Goal: Task Accomplishment & Management: Use online tool/utility

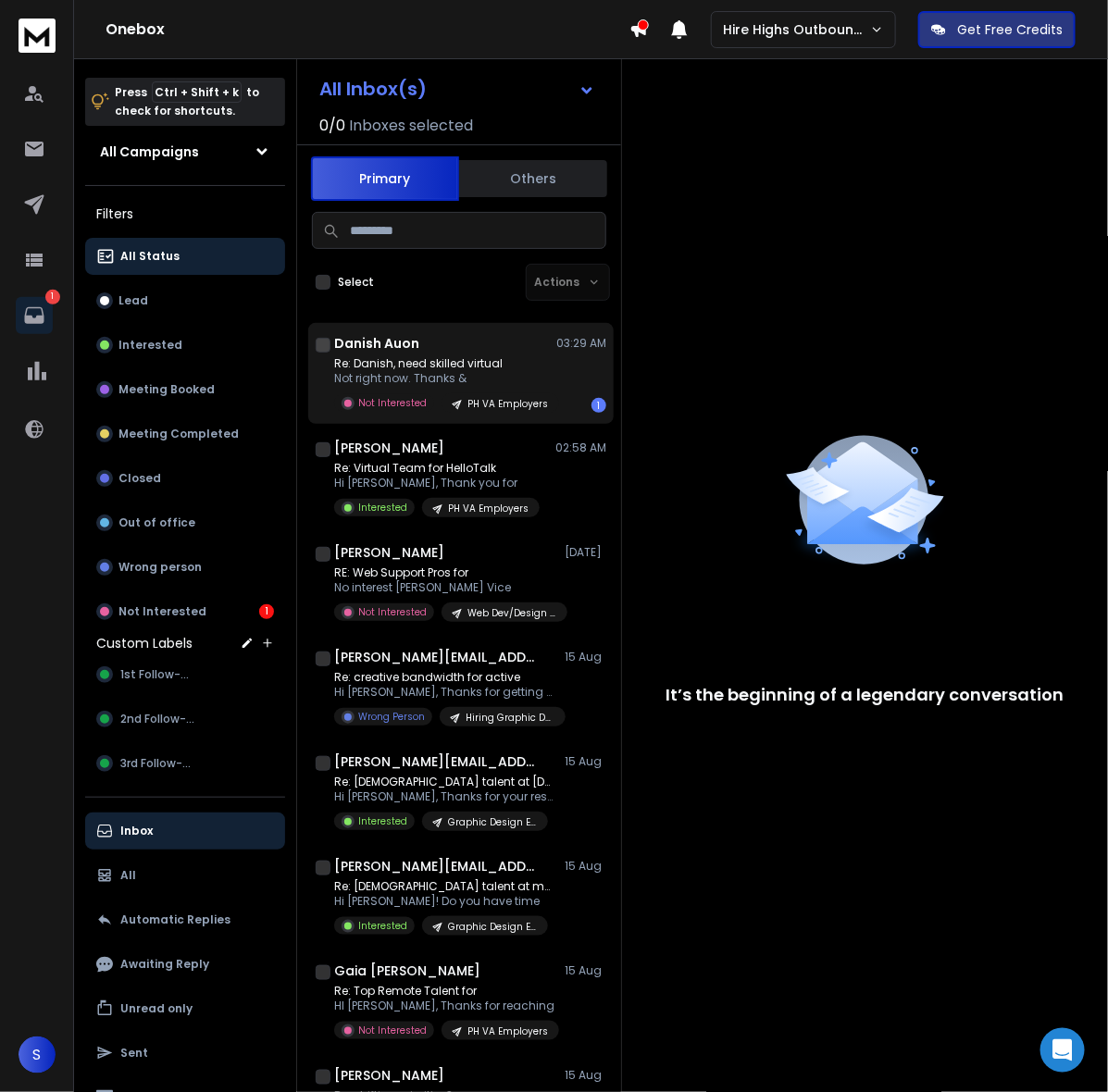
click at [401, 372] on p "Not right now. Thanks &" at bounding box center [445, 378] width 222 height 15
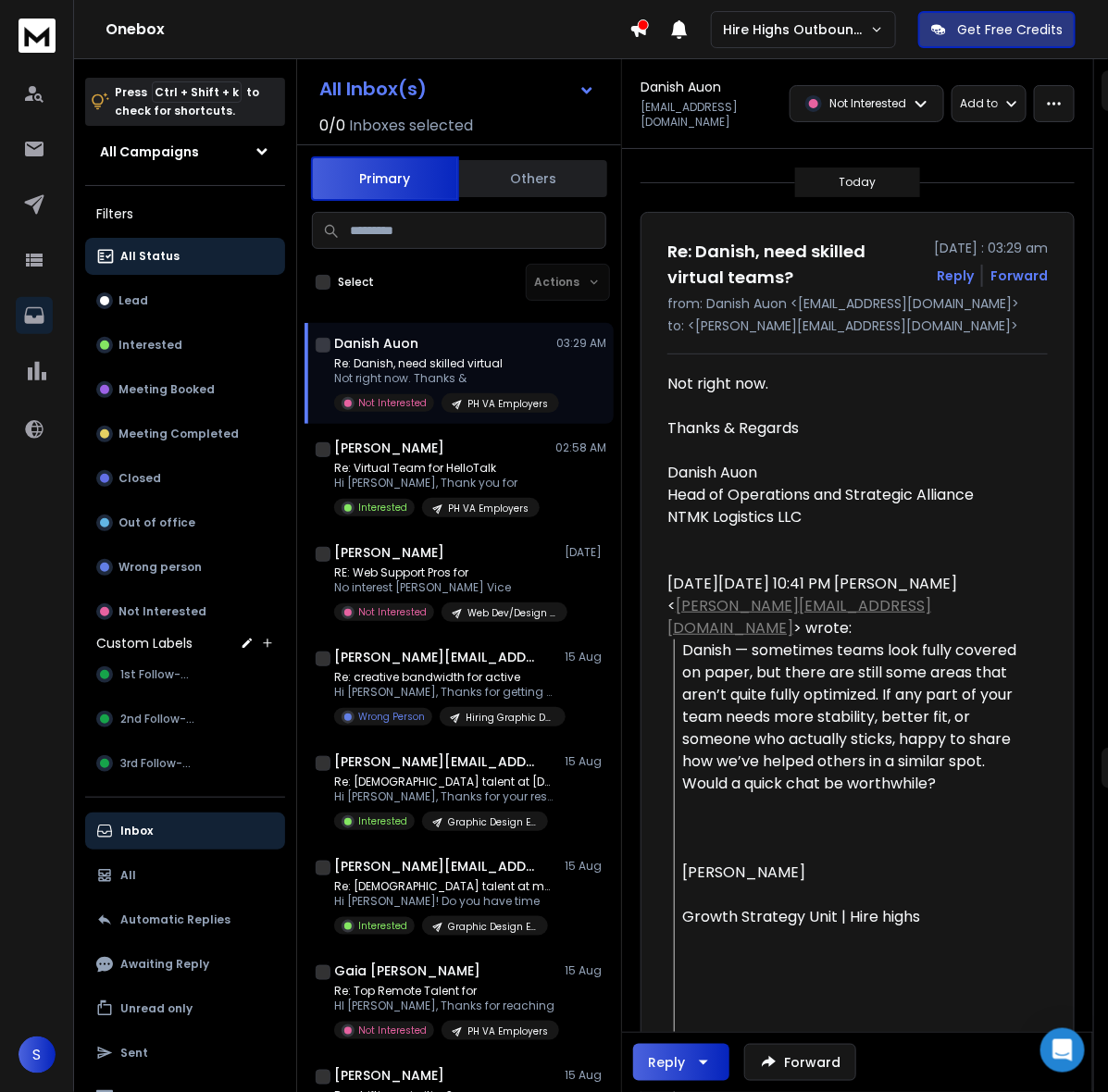
click at [432, 239] on input at bounding box center [459, 230] width 294 height 37
paste input "**********"
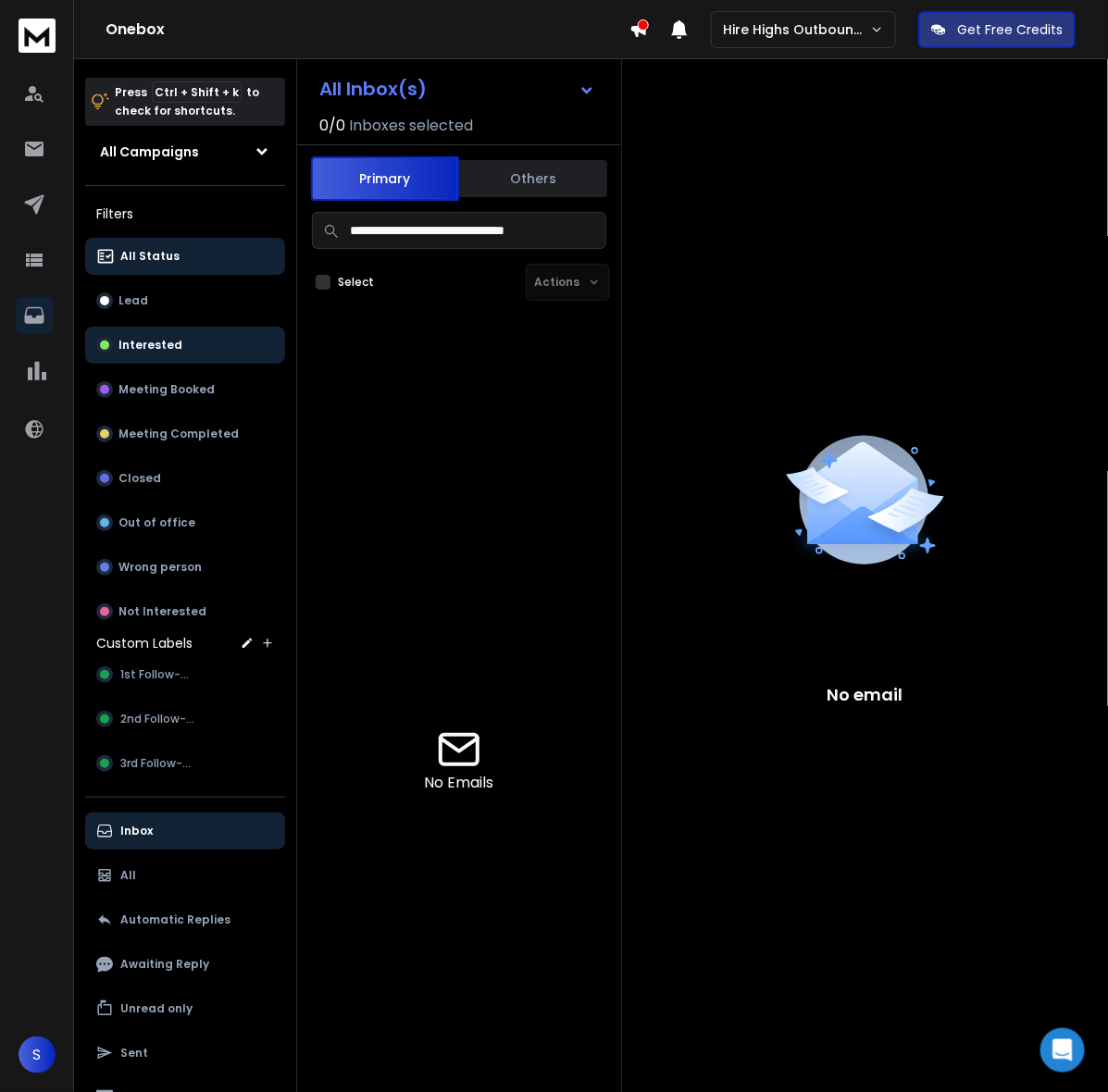
type input "**********"
click at [168, 338] on p "Interested" at bounding box center [150, 345] width 64 height 15
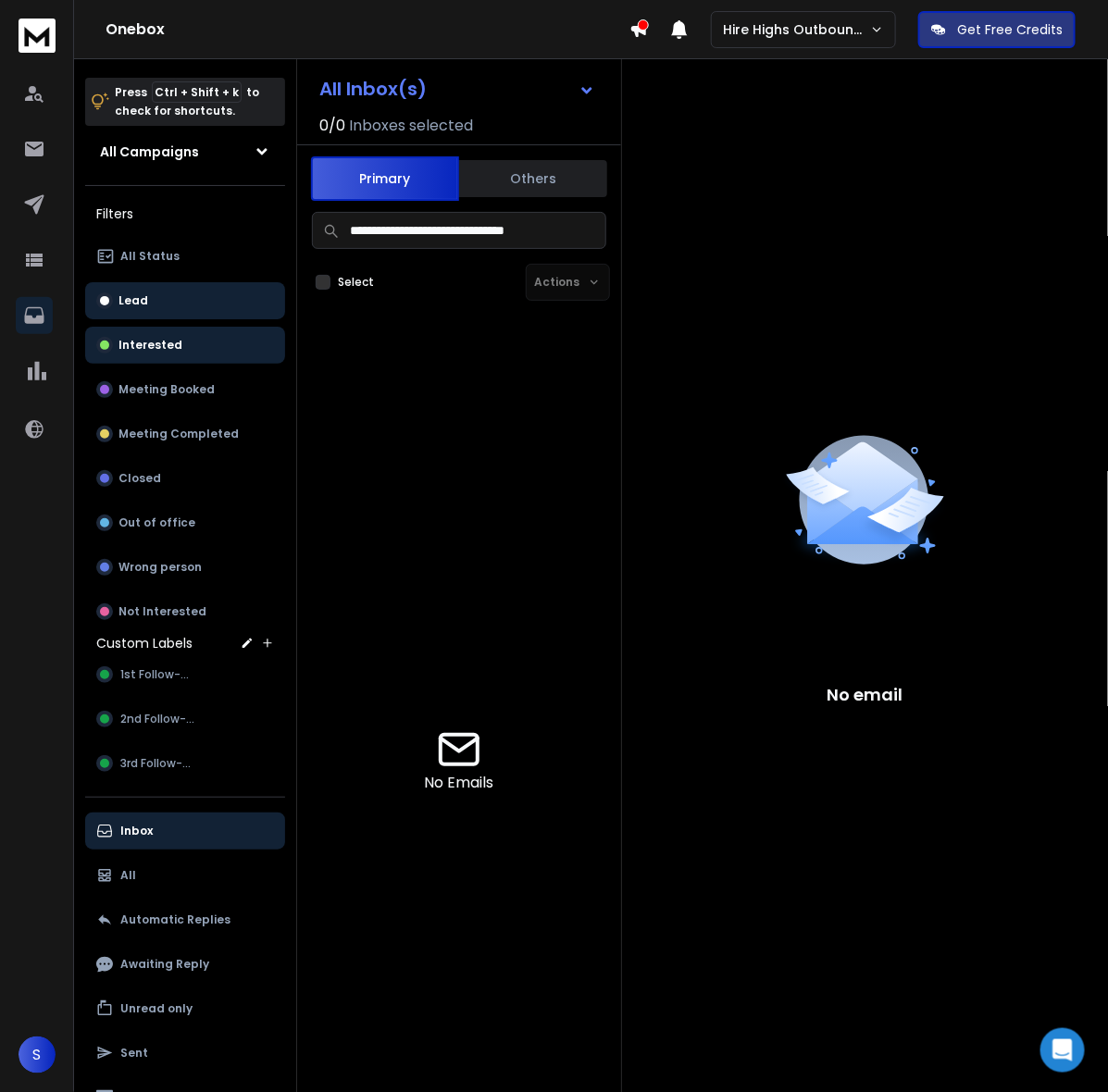
click at [145, 294] on button "Lead" at bounding box center [185, 301] width 200 height 37
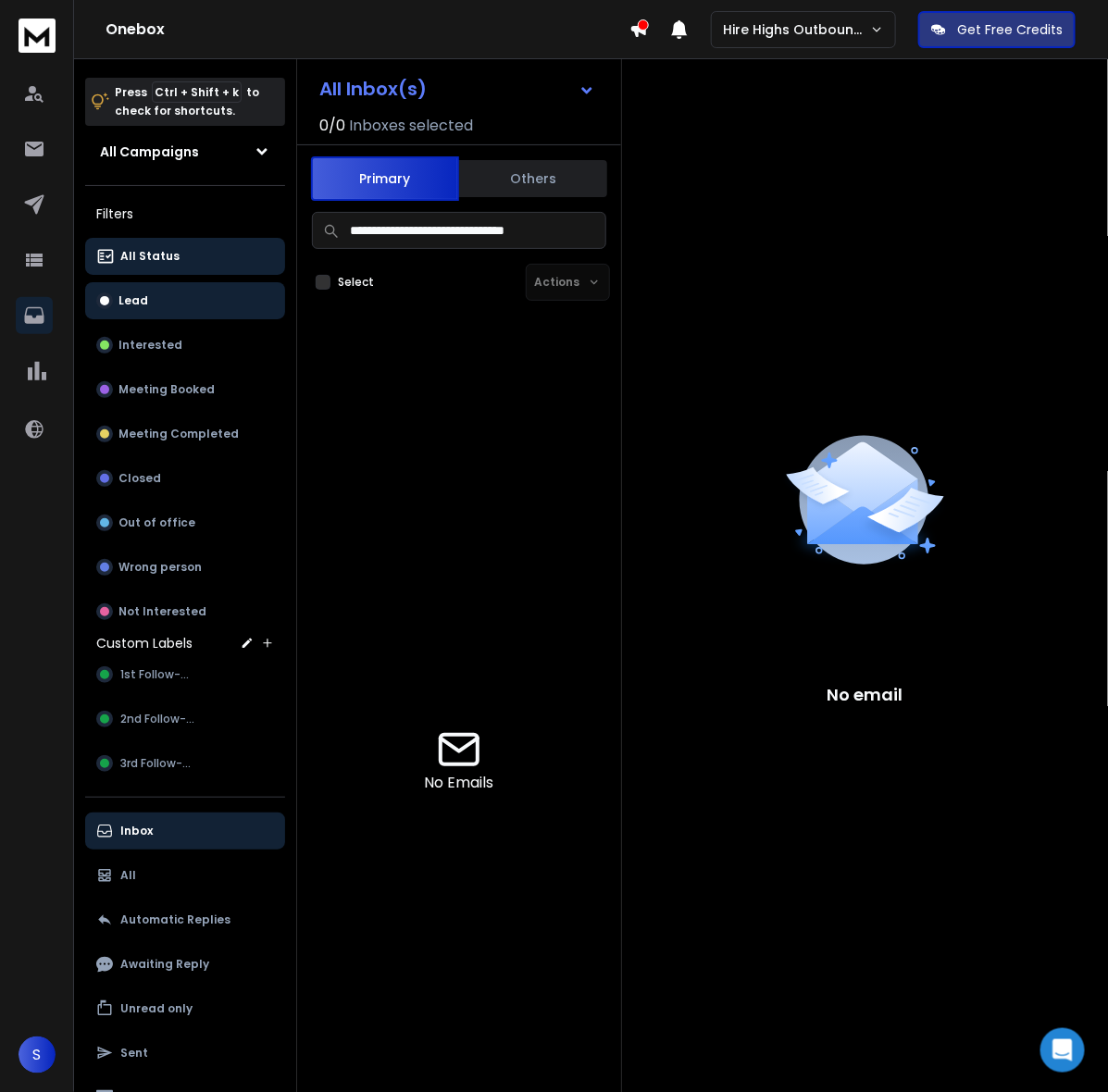
click at [157, 256] on p "All Status" at bounding box center [150, 256] width 59 height 15
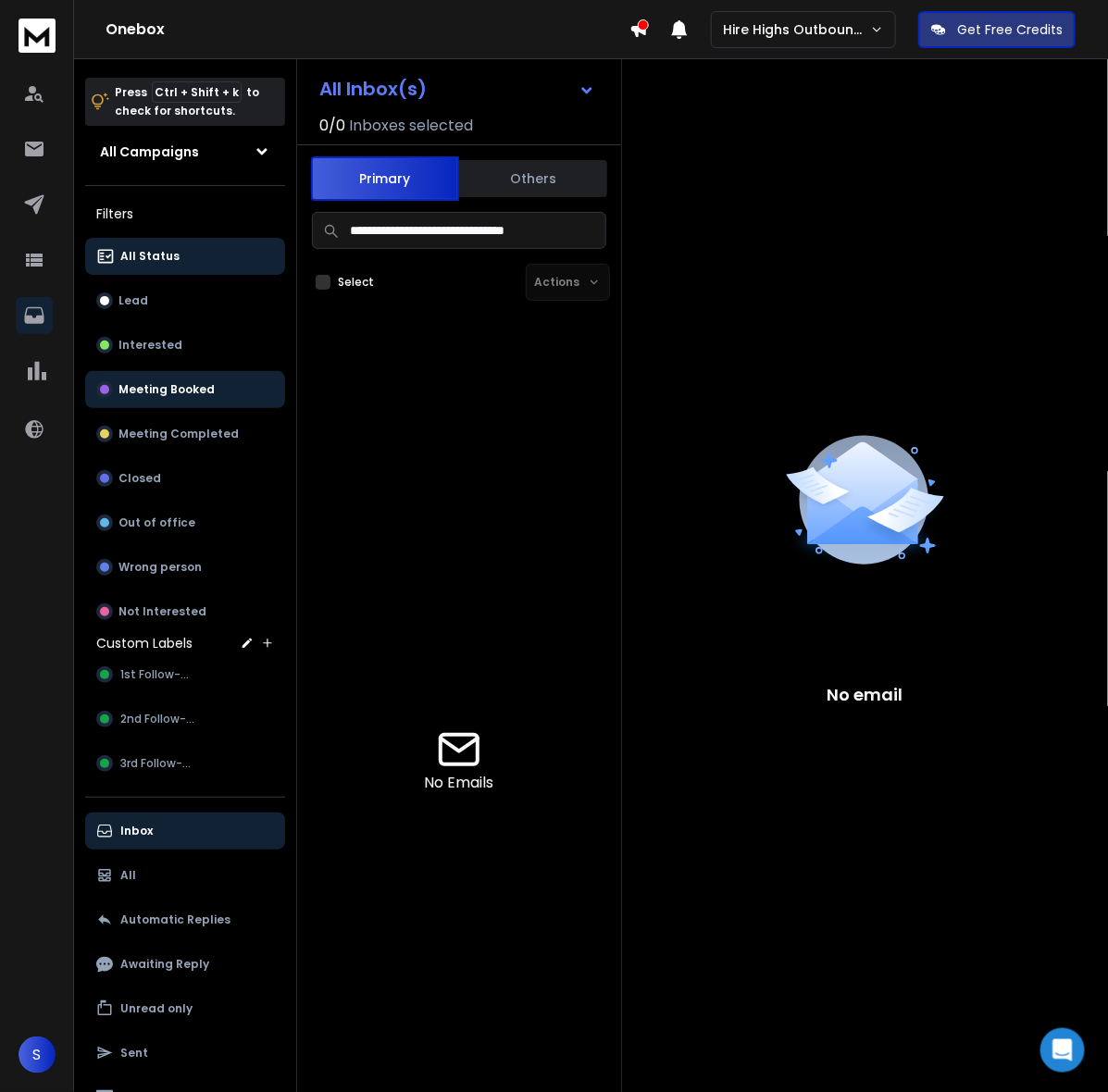
click at [150, 382] on p "Meeting Booked" at bounding box center [167, 390] width 96 height 15
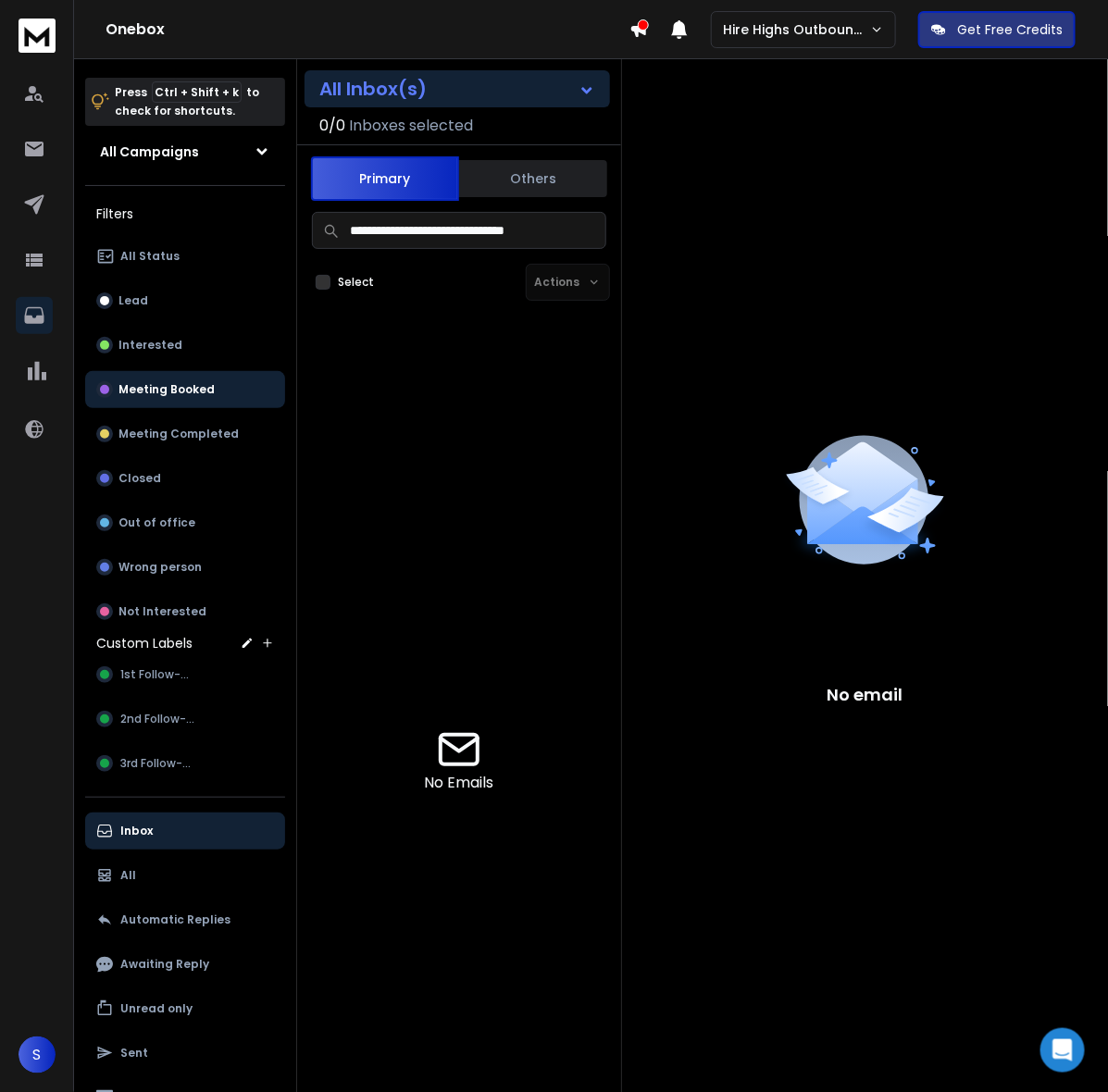
click at [580, 93] on icon at bounding box center [587, 91] width 17 height 17
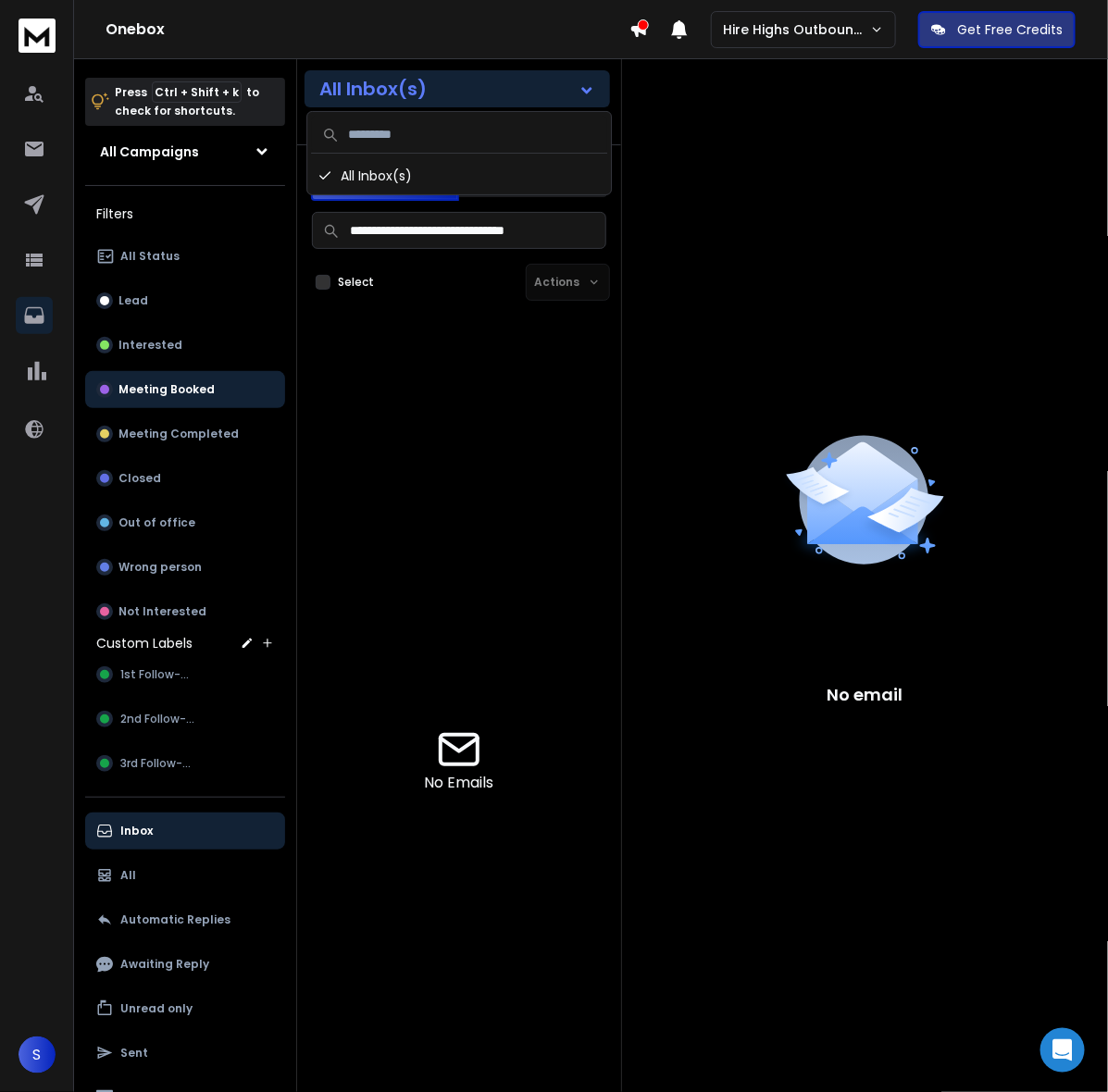
click at [580, 93] on icon at bounding box center [587, 91] width 17 height 17
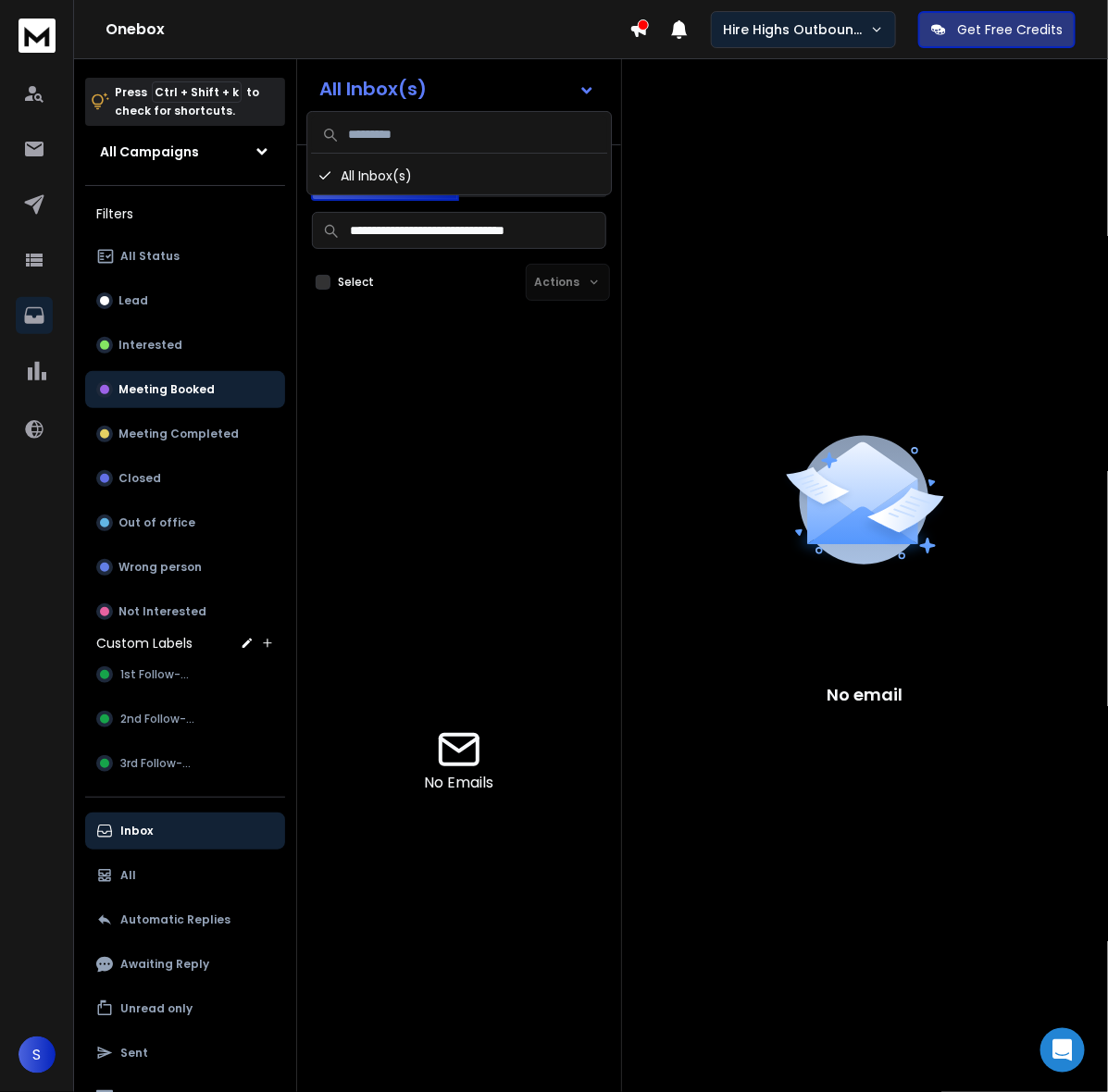
click at [867, 26] on p "Hire Highs Outbound Engine" at bounding box center [796, 30] width 147 height 19
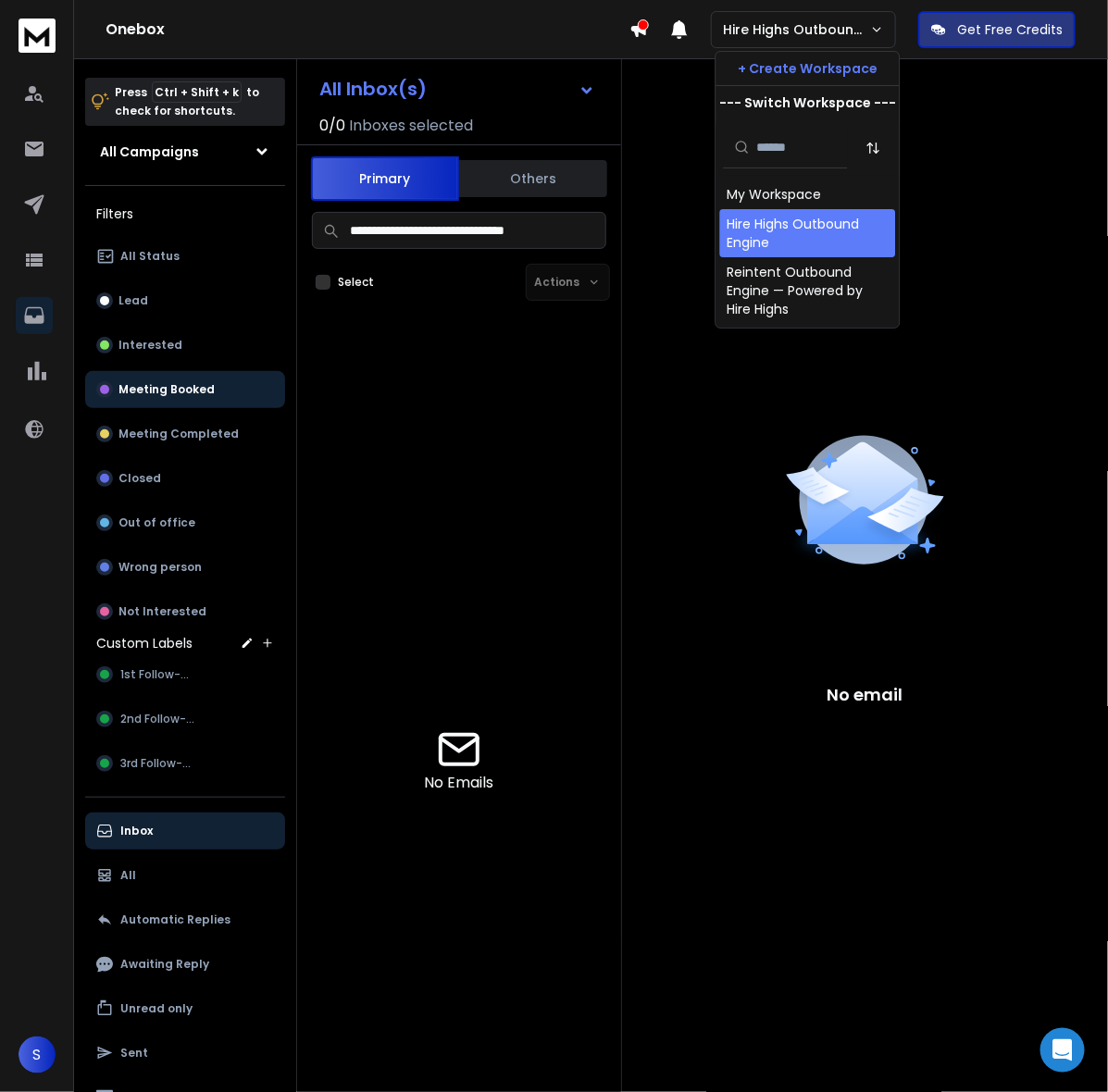
click at [810, 243] on div "Hire Highs Outbound Engine" at bounding box center [808, 233] width 161 height 37
